Goal: Check status: Check status

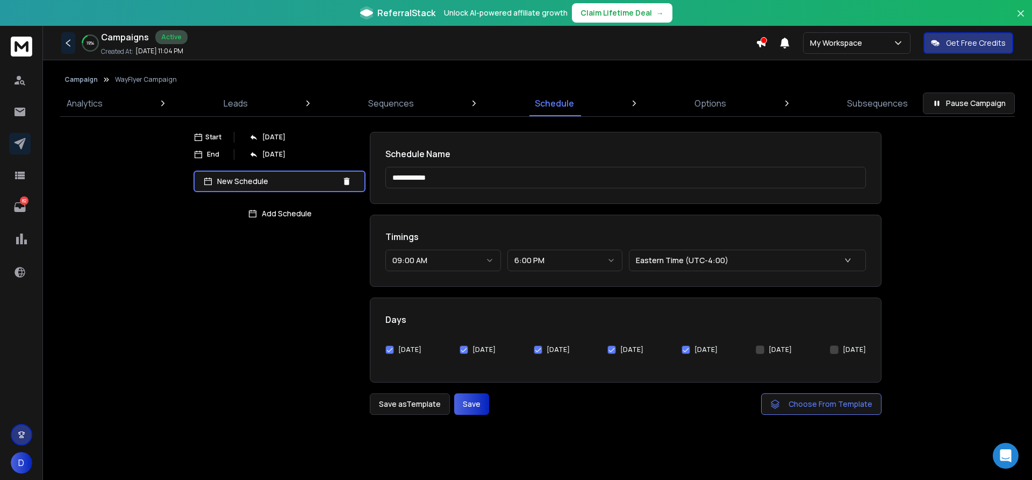
click at [64, 42] on icon at bounding box center [68, 43] width 10 height 10
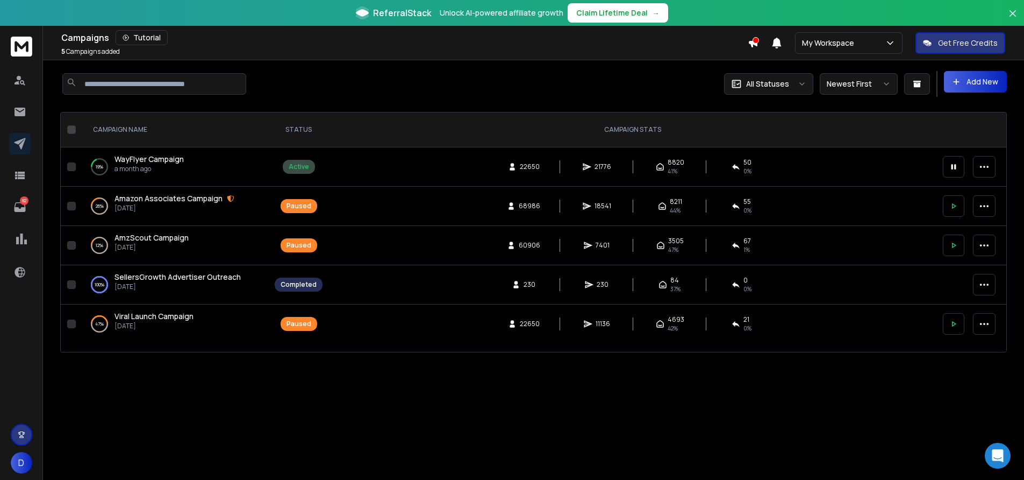
click at [143, 163] on span "WayFlyer Campaign" at bounding box center [149, 159] width 69 height 10
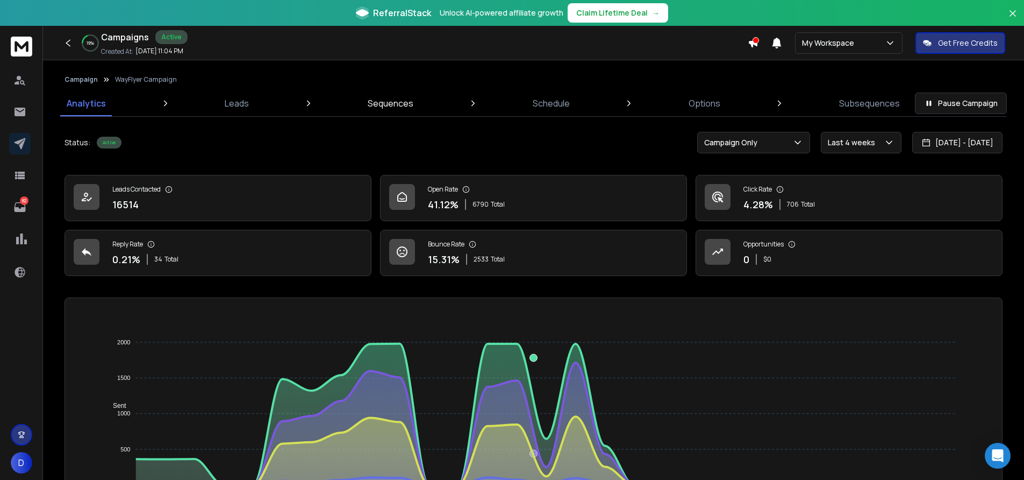
click at [389, 108] on p "Sequences" at bounding box center [391, 103] width 46 height 13
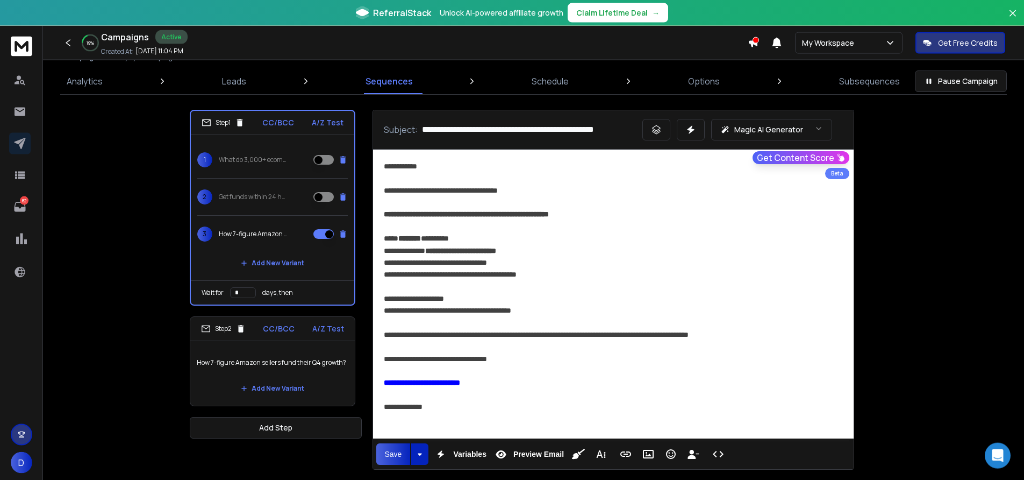
scroll to position [27, 0]
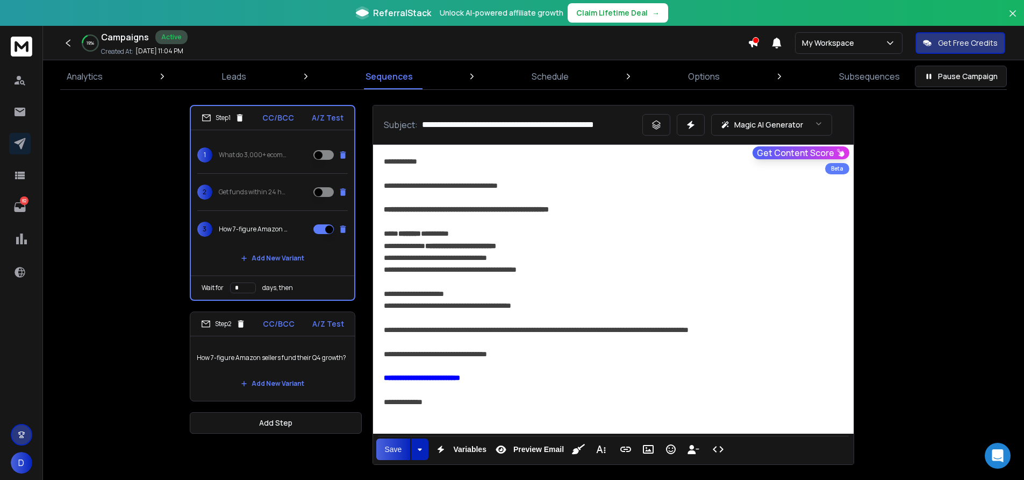
click at [270, 363] on p "How 7-figure Amazon sellers fund their Q4 growth?" at bounding box center [273, 357] width 152 height 30
type input "**********"
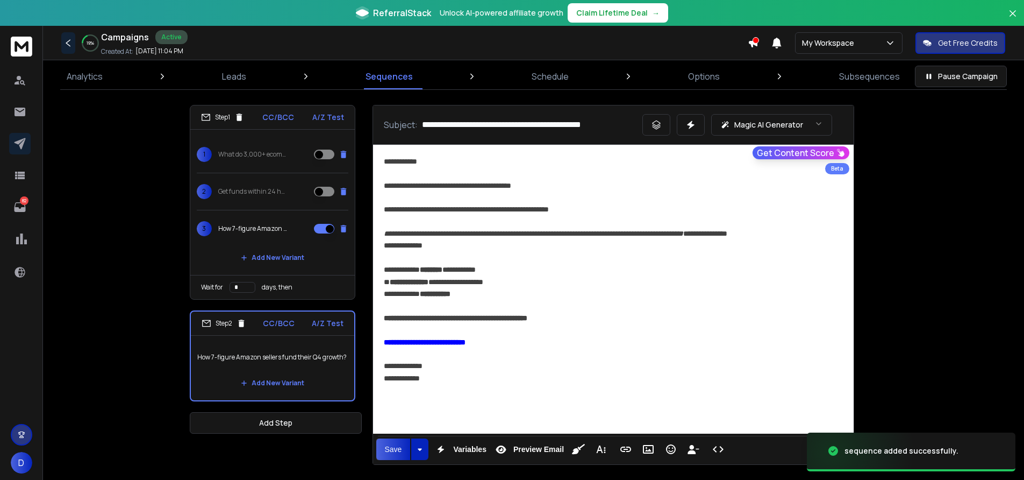
click at [69, 45] on icon at bounding box center [68, 42] width 4 height 7
